Goal: Task Accomplishment & Management: Manage account settings

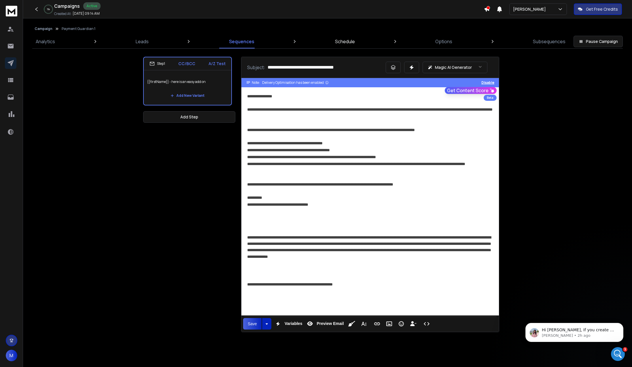
click at [349, 45] on p "Schedule" at bounding box center [345, 41] width 20 height 7
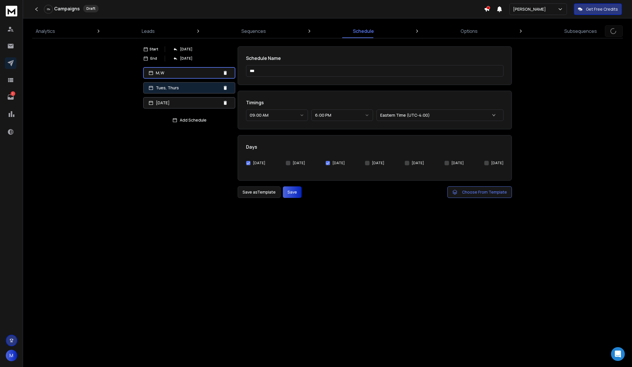
click at [169, 91] on p "Tues, Thurs" at bounding box center [188, 88] width 64 height 6
select select "********"
type input "**********"
select select "********"
click at [50, 33] on p "Analytics" at bounding box center [45, 31] width 19 height 7
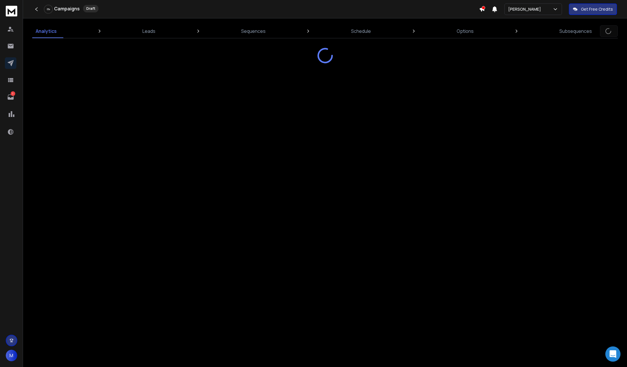
click at [612, 354] on icon "Open Intercom Messenger" at bounding box center [613, 353] width 7 height 7
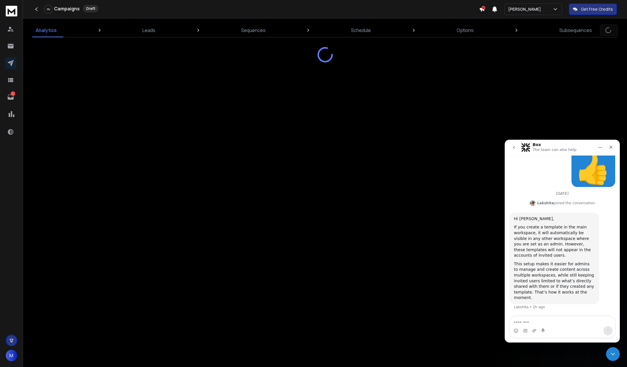
scroll to position [904, 0]
click at [540, 321] on textarea "Message…" at bounding box center [562, 321] width 105 height 10
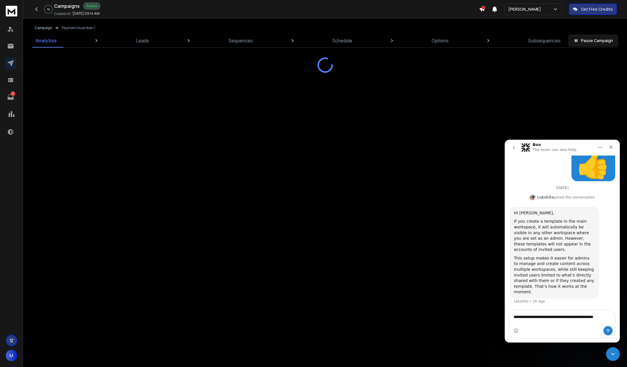
scroll to position [910, 0]
type textarea "**********"
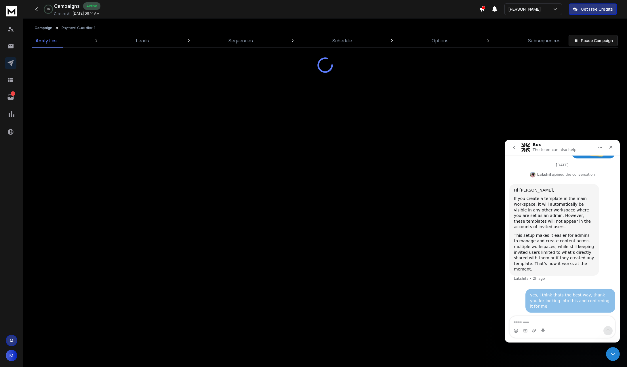
scroll to position [934, 0]
click at [14, 67] on icon at bounding box center [10, 63] width 7 height 7
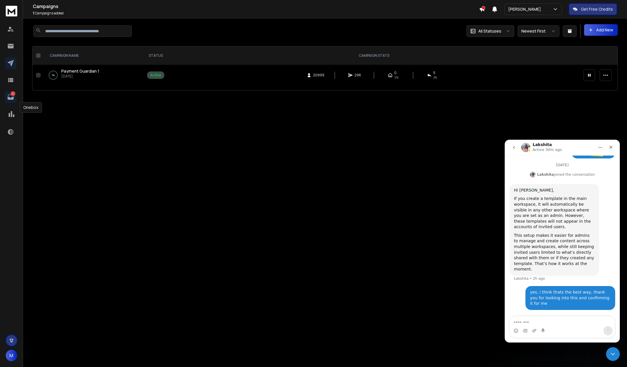
click at [10, 100] on icon at bounding box center [10, 97] width 7 height 7
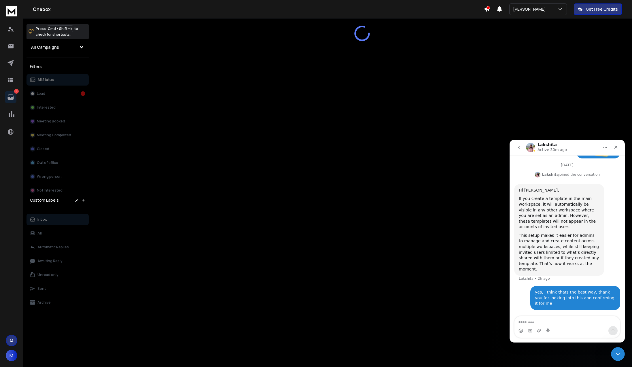
click at [51, 106] on div "All Status Lead 1 Interested Meeting Booked Meeting Completed Closed Out of off…" at bounding box center [57, 135] width 62 height 122
click at [616, 146] on icon "Close" at bounding box center [615, 147] width 5 height 5
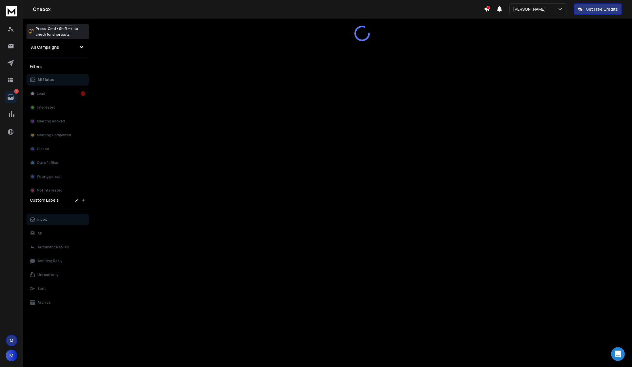
scroll to position [934, 0]
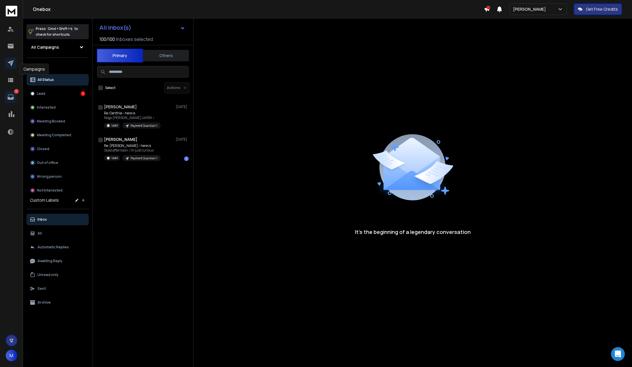
click at [14, 67] on icon at bounding box center [10, 63] width 7 height 7
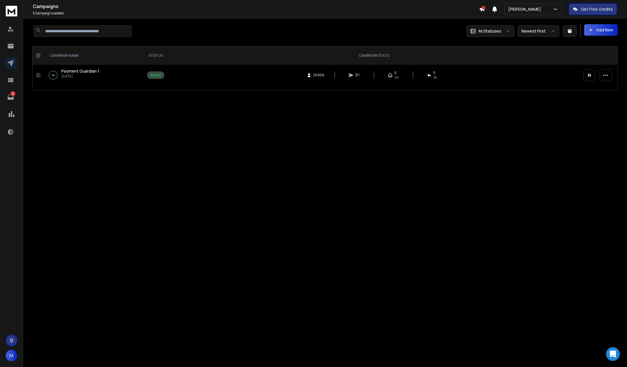
click at [246, 86] on td "20999 311 0 0% 5 2 %" at bounding box center [374, 75] width 413 height 21
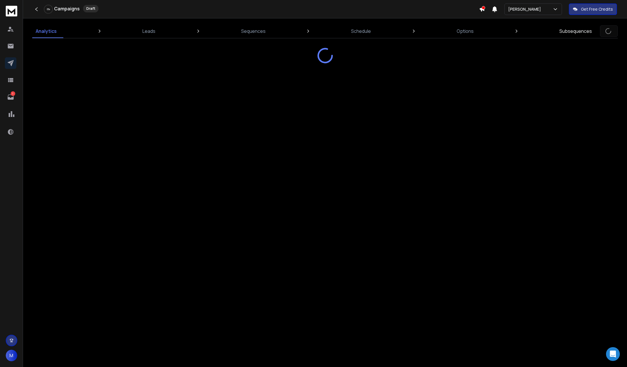
click at [563, 35] on p "Subsequences" at bounding box center [576, 31] width 33 height 7
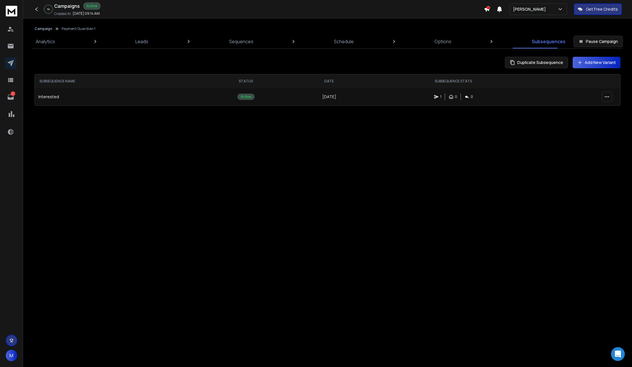
click at [160, 105] on td "Interested" at bounding box center [118, 96] width 166 height 17
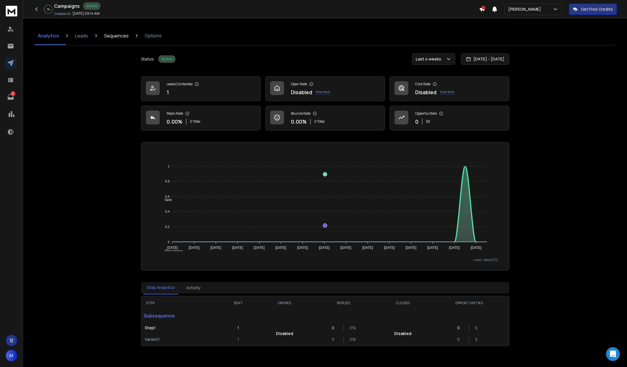
click at [120, 39] on p "Sequences" at bounding box center [116, 35] width 24 height 7
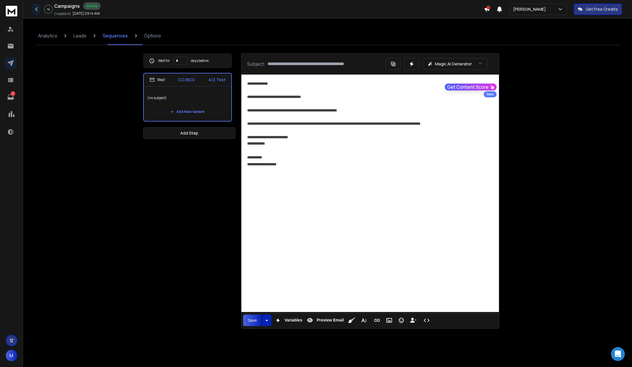
click at [35, 9] on icon at bounding box center [36, 9] width 5 height 5
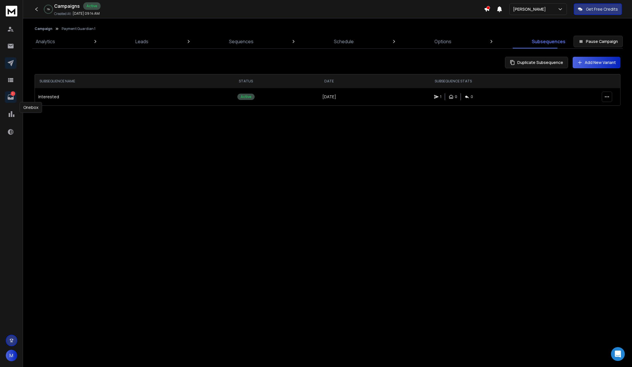
click at [15, 96] on p "1" at bounding box center [13, 93] width 5 height 5
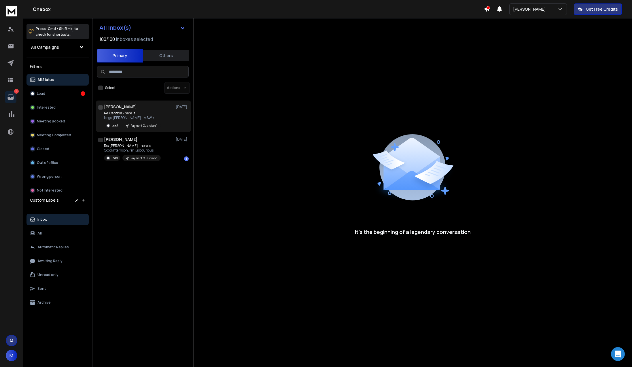
click at [161, 115] on p "Re: Centhia - here is" at bounding box center [132, 113] width 57 height 5
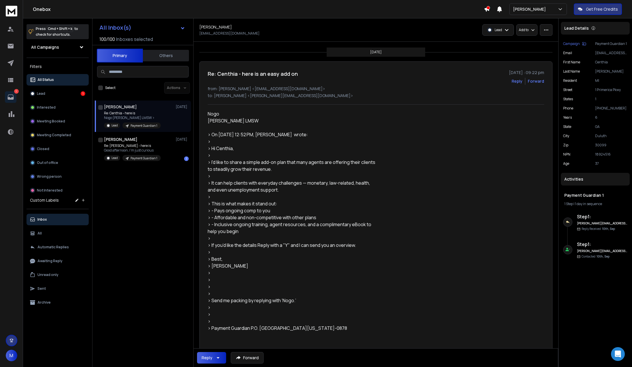
click at [540, 33] on button "button" at bounding box center [546, 30] width 13 height 12
click at [442, 85] on div "Re: Centhia - here is an easy add on [DATE] : 09:22 pm Reply Forward" at bounding box center [376, 77] width 336 height 15
click at [516, 32] on div "Add to" at bounding box center [526, 29] width 21 height 11
click at [439, 81] on div "Re: Centhia - here is an easy add on [DATE] : 09:22 pm Reply Forward" at bounding box center [376, 77] width 336 height 15
click at [504, 32] on icon at bounding box center [506, 30] width 5 height 5
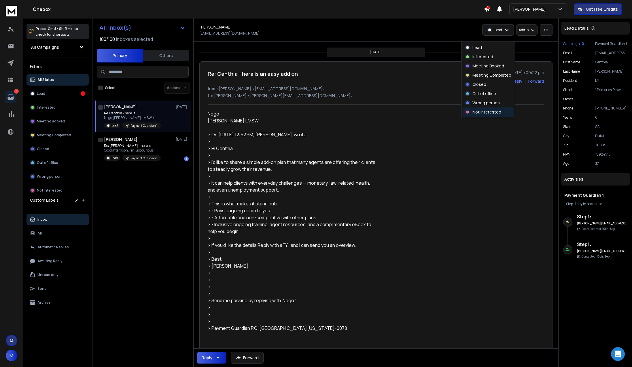
click at [489, 115] on p "Not Interested" at bounding box center [486, 112] width 29 height 6
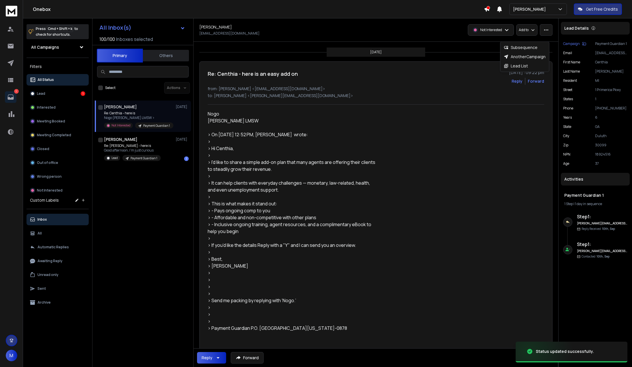
click at [531, 32] on icon at bounding box center [533, 30] width 4 height 4
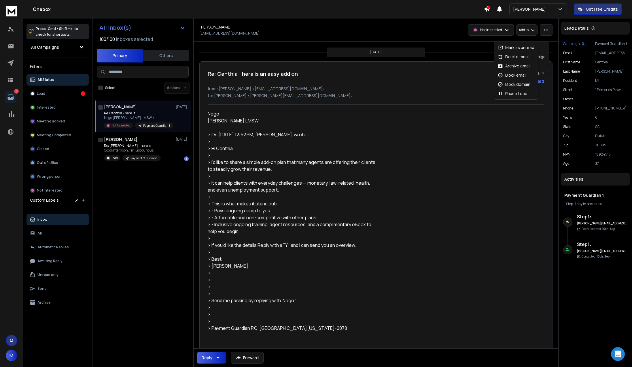
click at [544, 30] on icon "button" at bounding box center [546, 29] width 4 height 1
click at [455, 66] on div "[DATE] Re: Centhia - here is an easy add on [DATE] : 09:22 pm Reply Forward fro…" at bounding box center [375, 200] width 364 height 304
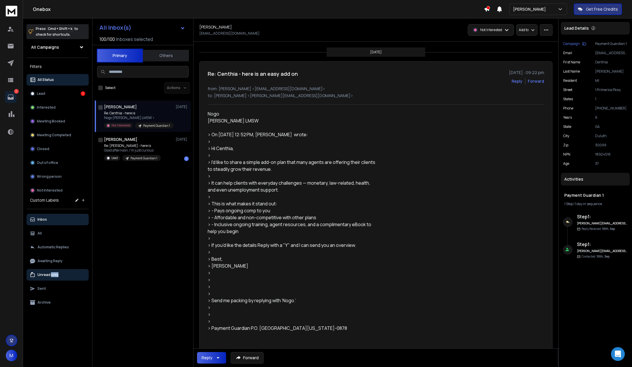
click at [51, 277] on p "Unread only" at bounding box center [47, 274] width 21 height 5
